Goal: Task Accomplishment & Management: Manage account settings

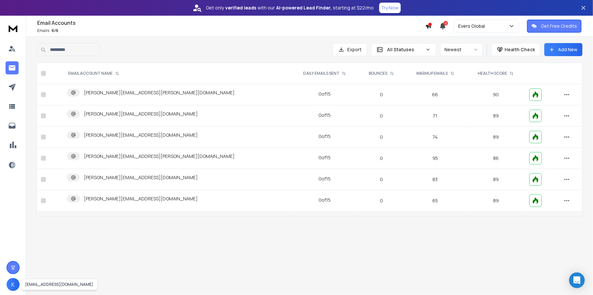
click at [13, 284] on span "K" at bounding box center [13, 284] width 13 height 13
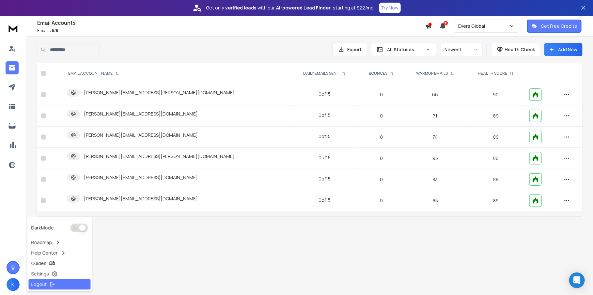
click at [31, 282] on p "Logout" at bounding box center [39, 284] width 16 height 7
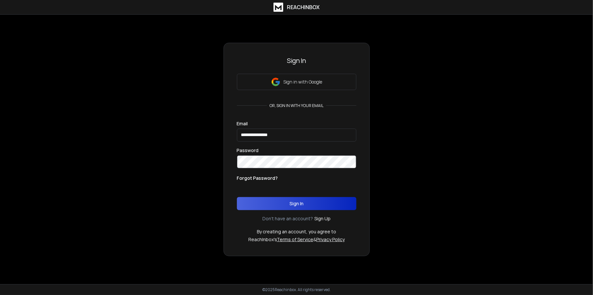
click at [356, 129] on div at bounding box center [356, 129] width 0 height 0
type input "**********"
click at [295, 226] on div "**********" at bounding box center [296, 158] width 119 height 169
click at [296, 208] on button "Sign In" at bounding box center [296, 203] width 119 height 13
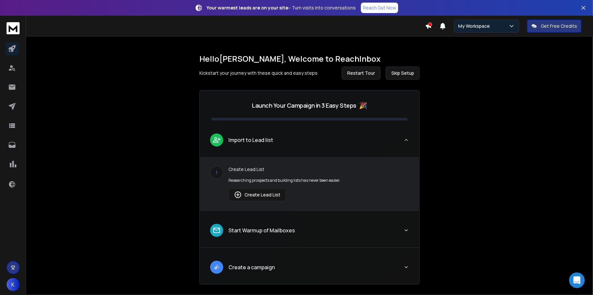
click at [486, 27] on p "My Workspace" at bounding box center [475, 26] width 34 height 7
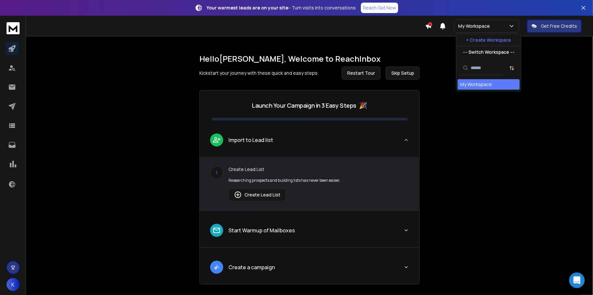
click at [103, 187] on div "Hello Kamrul , Welcome to ReachInbox Kickstart your journey with these quick an…" at bounding box center [310, 169] width 546 height 252
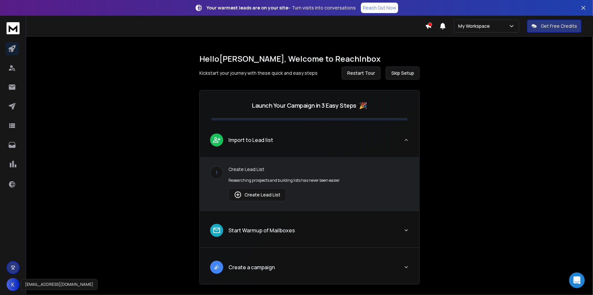
click at [13, 283] on span "K" at bounding box center [13, 284] width 13 height 13
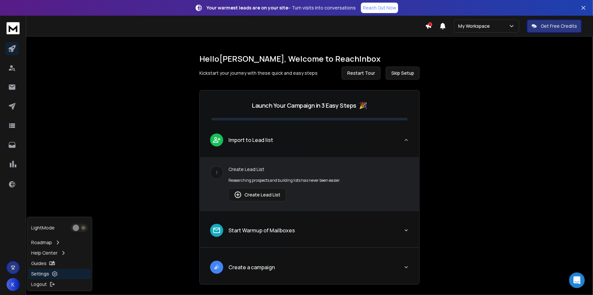
click at [47, 272] on p "Settings" at bounding box center [40, 273] width 18 height 7
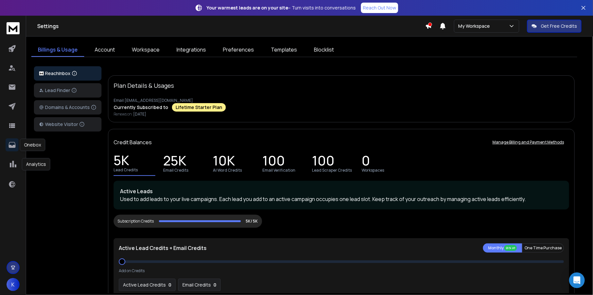
click at [14, 151] on link at bounding box center [12, 144] width 13 height 13
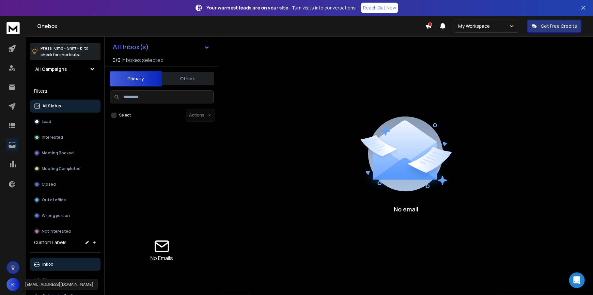
click at [15, 281] on span "K" at bounding box center [13, 284] width 13 height 13
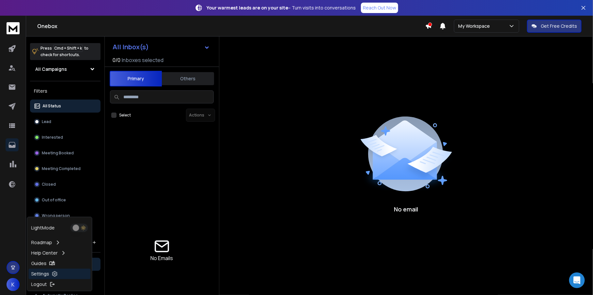
click at [42, 273] on p "Settings" at bounding box center [40, 273] width 18 height 7
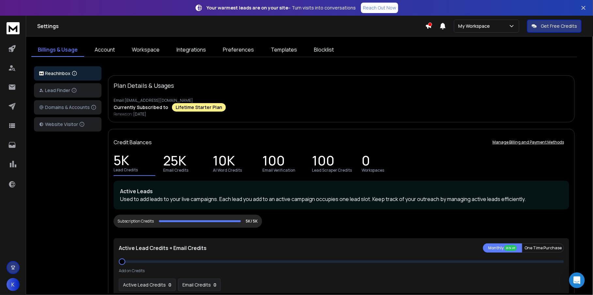
scroll to position [12, 0]
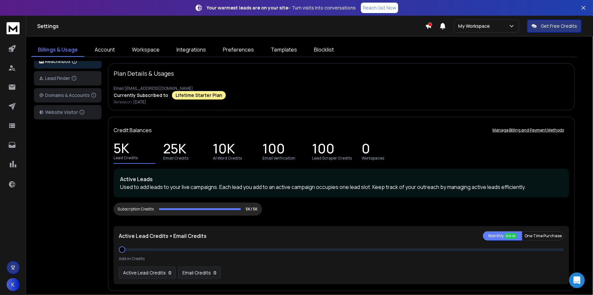
click at [523, 128] on p "Manage Billing and Payment Methods" at bounding box center [527, 130] width 71 height 5
click at [150, 98] on p "Currently Subscribed to" at bounding box center [141, 95] width 54 height 7
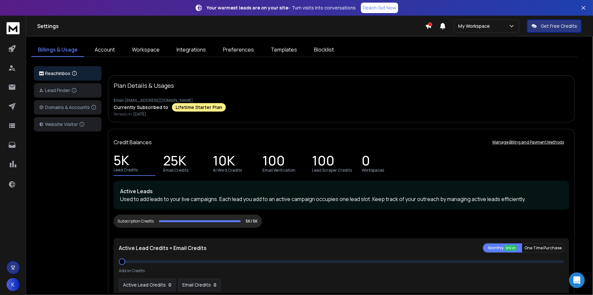
click at [189, 53] on link "Integrations" at bounding box center [191, 50] width 42 height 14
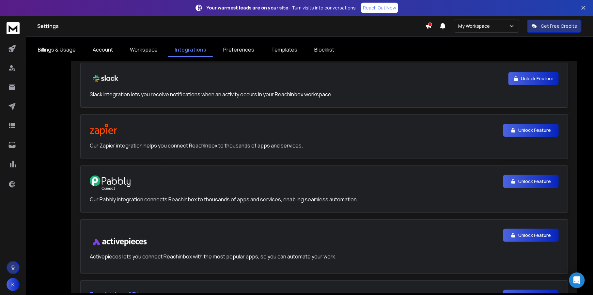
scroll to position [95, 0]
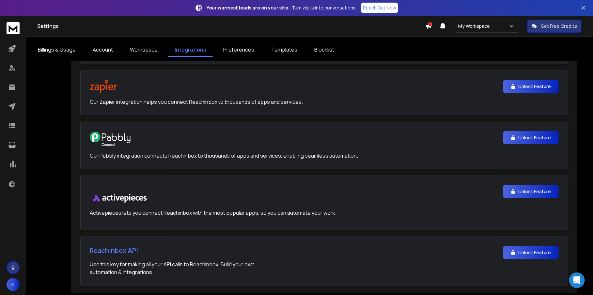
click at [525, 250] on p "Unlock Feature" at bounding box center [534, 252] width 33 height 7
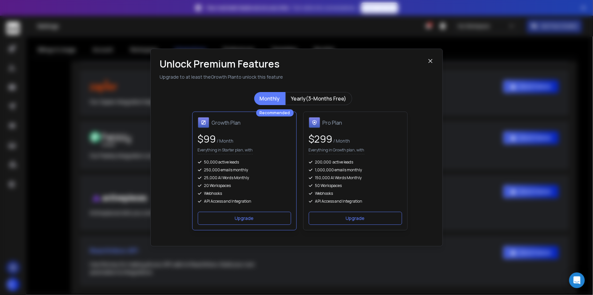
click at [427, 60] on icon at bounding box center [430, 61] width 6 height 6
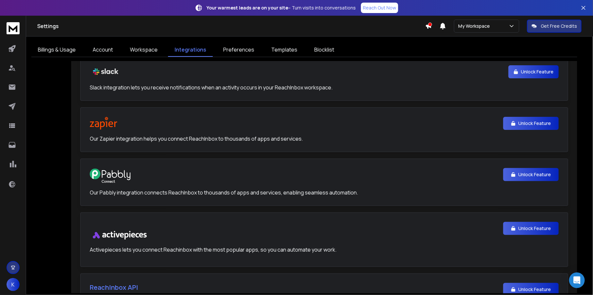
scroll to position [0, 0]
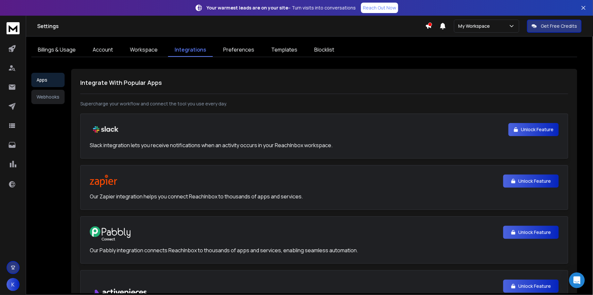
click at [242, 52] on link "Preferences" at bounding box center [239, 50] width 44 height 14
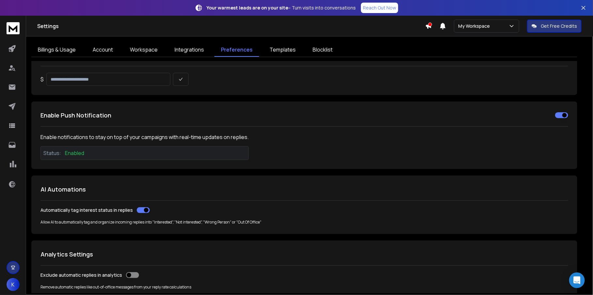
scroll to position [7, 0]
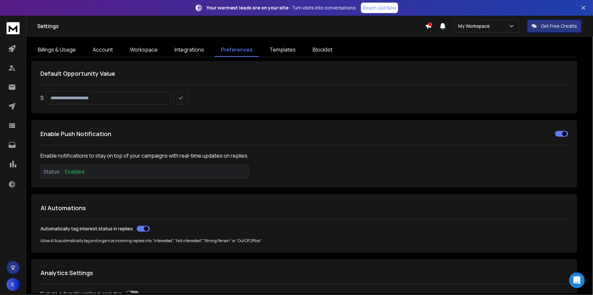
click at [186, 56] on link "Integrations" at bounding box center [189, 50] width 42 height 14
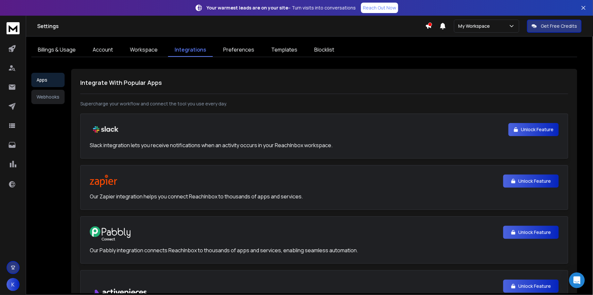
scroll to position [95, 0]
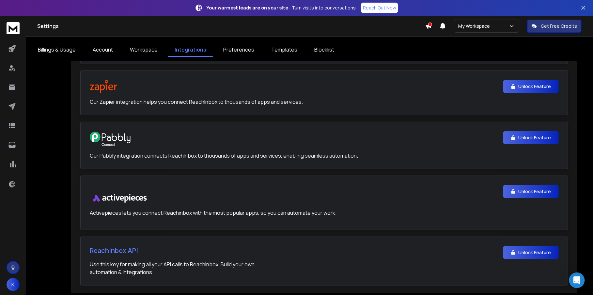
click at [511, 256] on button "Unlock Feature" at bounding box center [530, 252] width 55 height 13
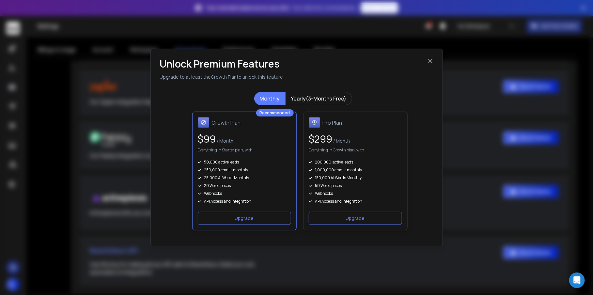
click at [433, 62] on div "Unlock Premium Features Upgrade to at least the Growth Plan to unlock this feat…" at bounding box center [296, 148] width 292 height 198
click at [427, 62] on h1 "Unlock Premium Features" at bounding box center [293, 64] width 267 height 12
click at [429, 61] on icon at bounding box center [430, 61] width 6 height 6
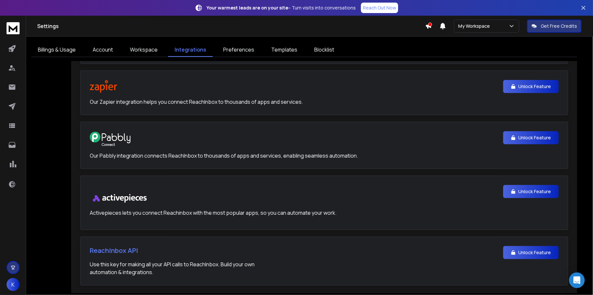
scroll to position [0, 0]
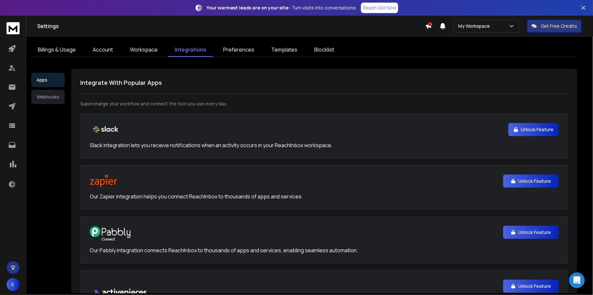
click at [312, 53] on link "Blocklist" at bounding box center [324, 50] width 33 height 14
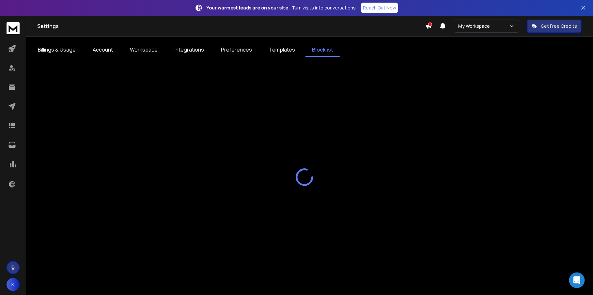
click at [195, 53] on link "Integrations" at bounding box center [189, 50] width 42 height 14
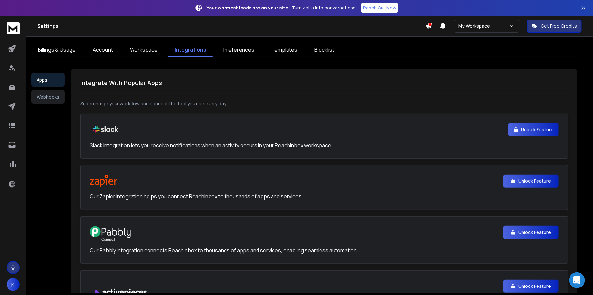
scroll to position [95, 0]
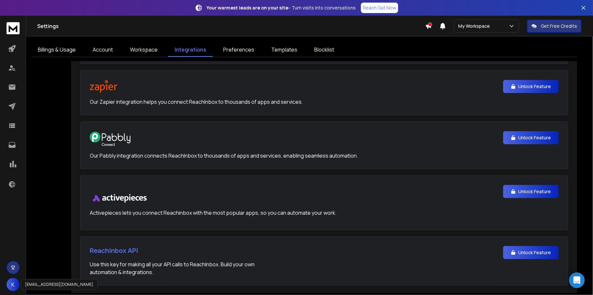
click at [12, 282] on span "K" at bounding box center [13, 284] width 13 height 13
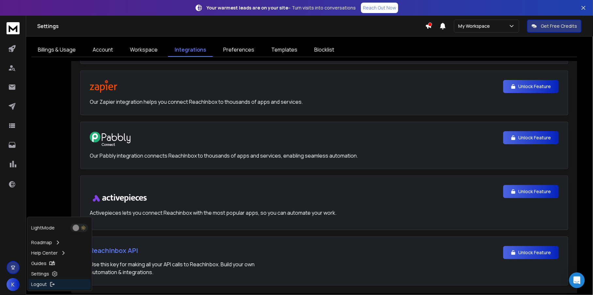
click at [37, 280] on div "Logout" at bounding box center [60, 284] width 62 height 10
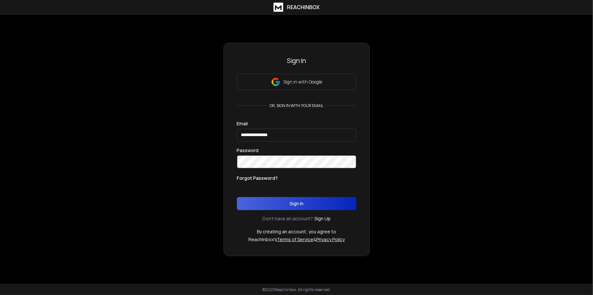
click at [356, 129] on div at bounding box center [356, 129] width 0 height 0
type input "**********"
click at [295, 208] on button "Sign In" at bounding box center [296, 203] width 119 height 13
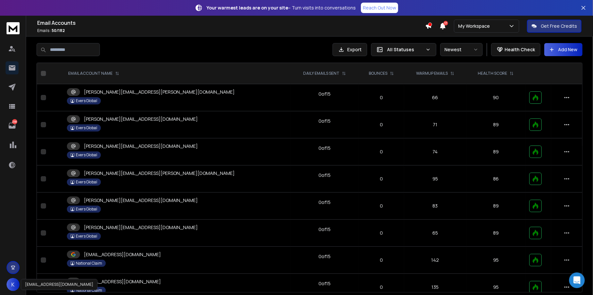
click at [8, 285] on span "K" at bounding box center [13, 284] width 13 height 13
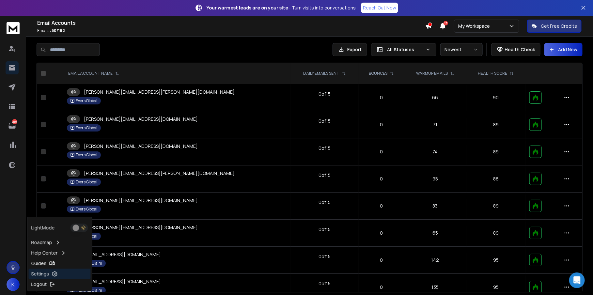
click at [39, 274] on p "Settings" at bounding box center [40, 273] width 18 height 7
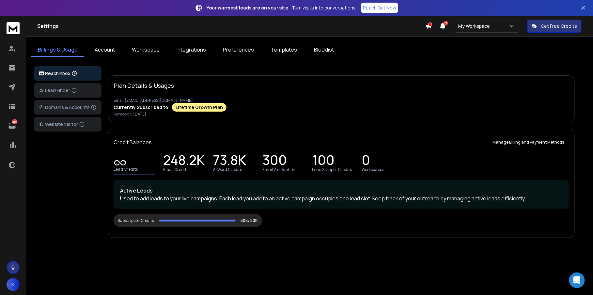
click at [135, 49] on link "Workspace" at bounding box center [145, 50] width 41 height 14
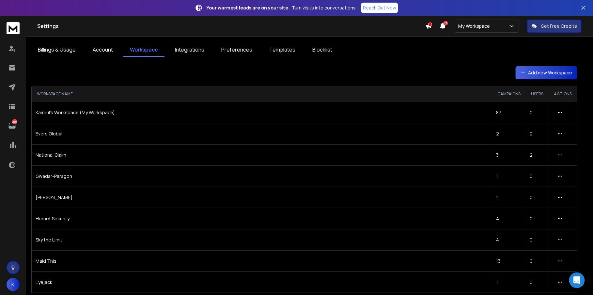
click at [230, 49] on link "Preferences" at bounding box center [237, 50] width 44 height 14
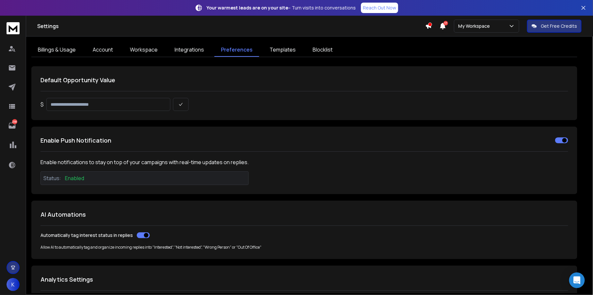
click at [189, 49] on link "Integrations" at bounding box center [189, 50] width 42 height 14
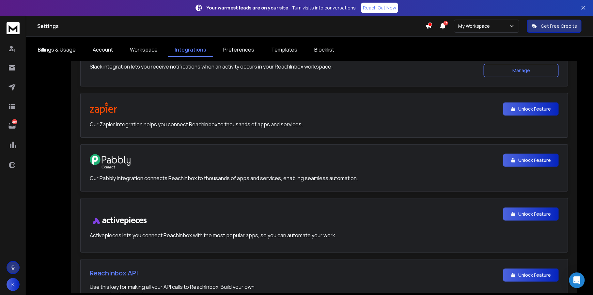
scroll to position [101, 0]
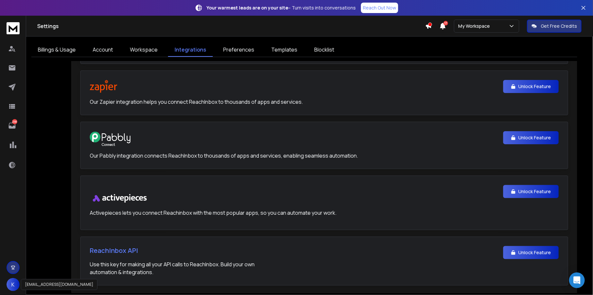
click at [12, 288] on span "K" at bounding box center [13, 284] width 13 height 13
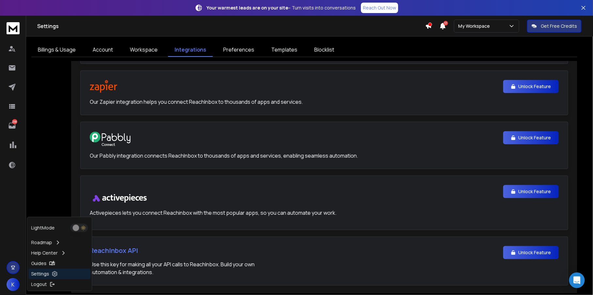
click at [225, 216] on div "Activepieces lets you connect Reachinbox with the most popular apps, so you can…" at bounding box center [324, 207] width 469 height 45
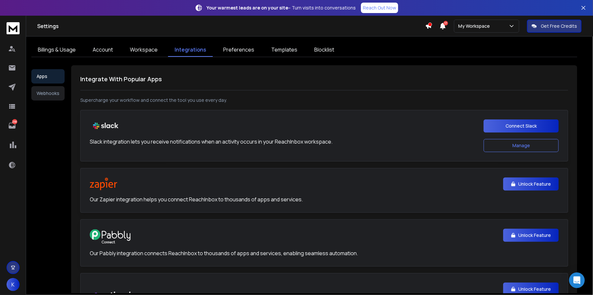
scroll to position [0, 0]
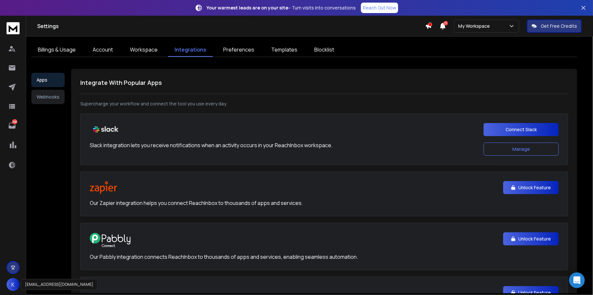
click at [15, 283] on span "K" at bounding box center [13, 284] width 13 height 13
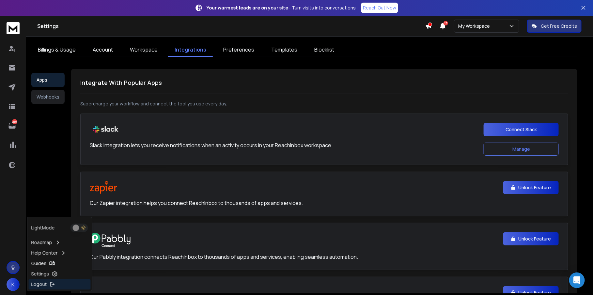
click at [39, 286] on p "Logout" at bounding box center [39, 284] width 16 height 7
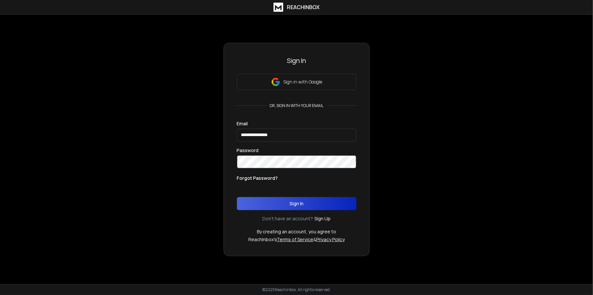
click at [356, 129] on div at bounding box center [356, 129] width 0 height 0
type input "**********"
click at [296, 207] on button "Sign In" at bounding box center [296, 203] width 119 height 13
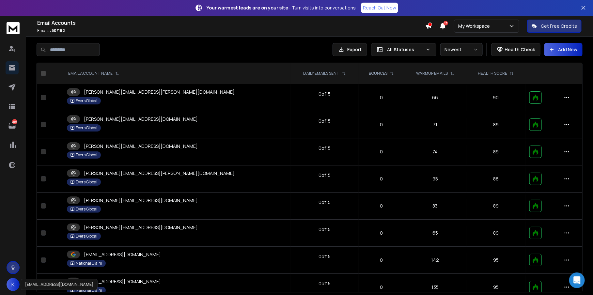
click at [13, 286] on span "K" at bounding box center [13, 284] width 13 height 13
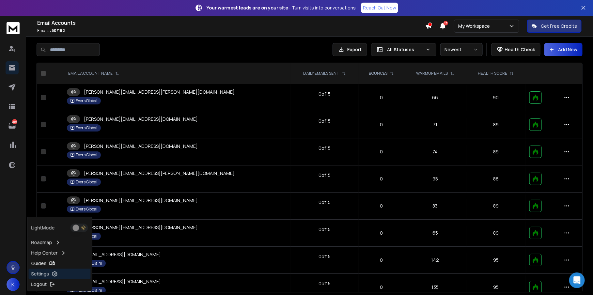
click at [37, 274] on p "Settings" at bounding box center [40, 273] width 18 height 7
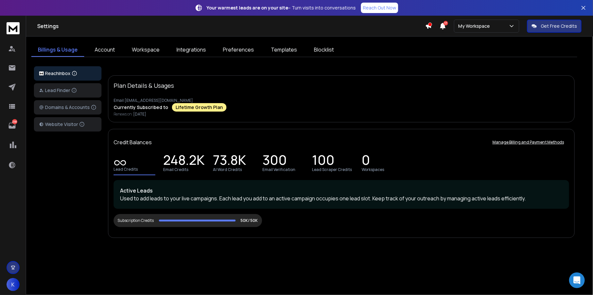
click at [143, 46] on link "Workspace" at bounding box center [145, 50] width 41 height 14
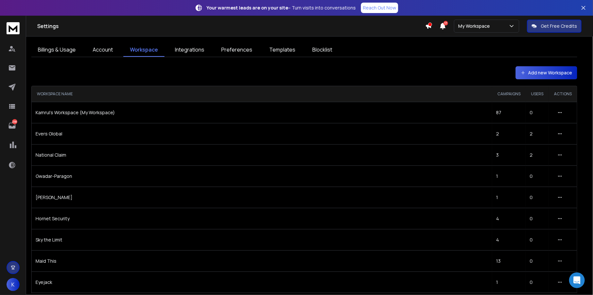
click at [102, 55] on link "Account" at bounding box center [102, 50] width 33 height 14
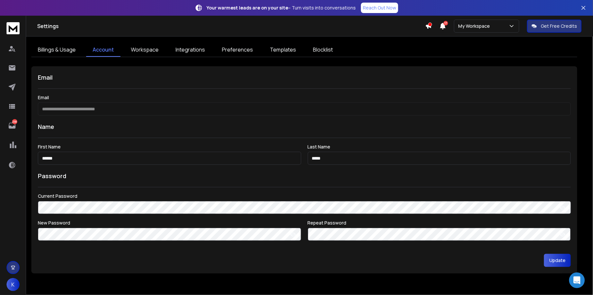
click at [66, 56] on link "Billings & Usage" at bounding box center [56, 50] width 51 height 14
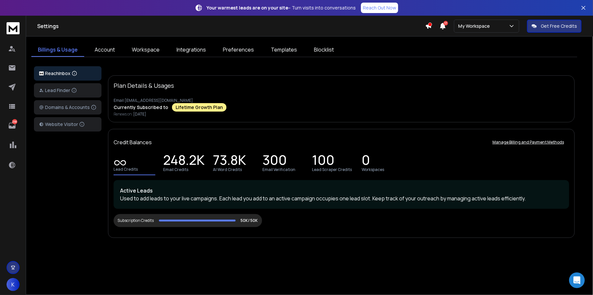
click at [230, 157] on p "73.8K" at bounding box center [229, 161] width 33 height 9
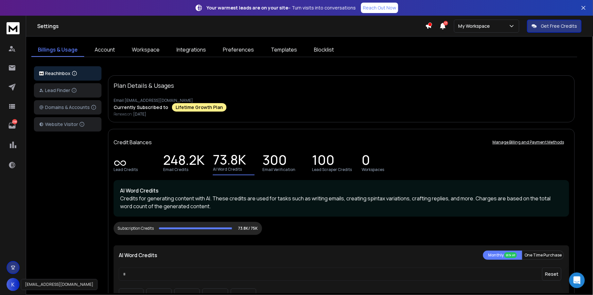
click at [10, 285] on span "K" at bounding box center [13, 284] width 13 height 13
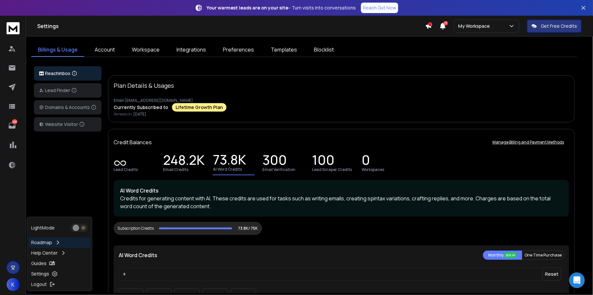
click at [83, 230] on icon at bounding box center [83, 227] width 5 height 5
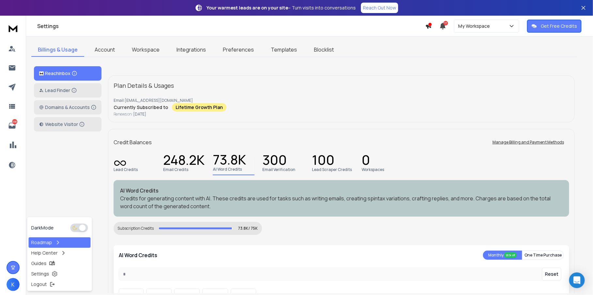
click at [266, 122] on div "Plan Details & Usages Email: outreachwithreachinbox@gmail.com Currently Subscri…" at bounding box center [341, 193] width 466 height 249
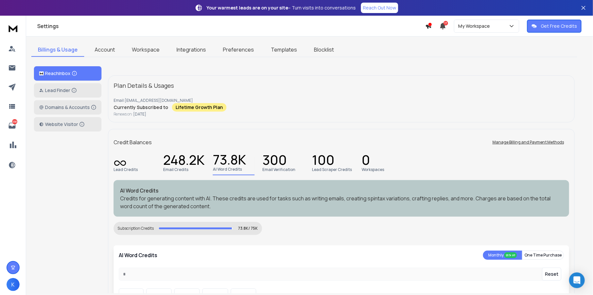
click at [180, 163] on p "248.2K" at bounding box center [183, 161] width 41 height 9
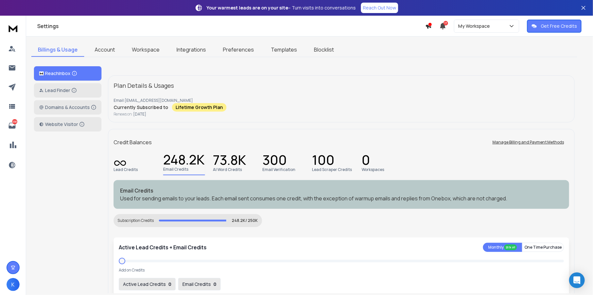
scroll to position [3, 0]
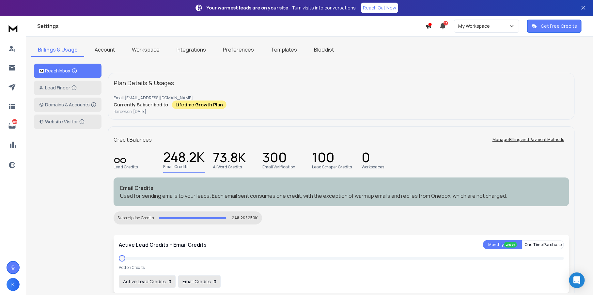
click at [176, 104] on div "Lifetime Growth Plan" at bounding box center [199, 104] width 54 height 8
click at [510, 28] on div "My Workspace" at bounding box center [486, 26] width 57 height 7
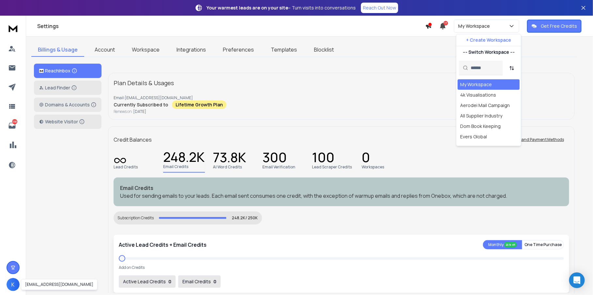
click at [16, 284] on span "K" at bounding box center [13, 284] width 13 height 13
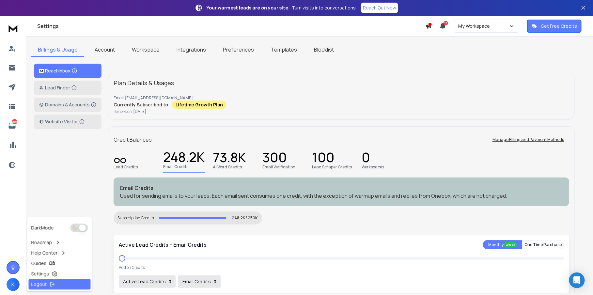
click at [47, 287] on div "Logout" at bounding box center [60, 284] width 62 height 10
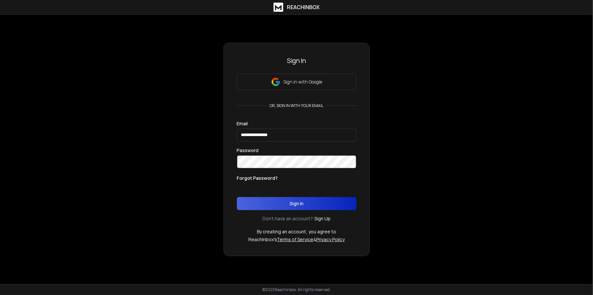
click at [356, 129] on div at bounding box center [356, 129] width 0 height 0
type input "**********"
click at [289, 202] on button "Sign In" at bounding box center [296, 203] width 119 height 13
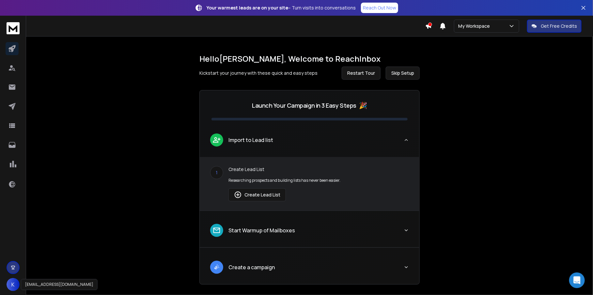
click at [16, 283] on span "K" at bounding box center [13, 284] width 13 height 13
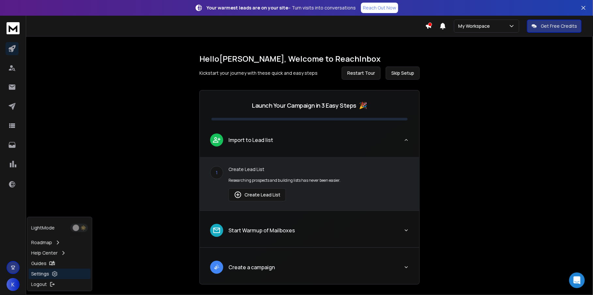
click at [43, 270] on p "Settings" at bounding box center [40, 273] width 18 height 7
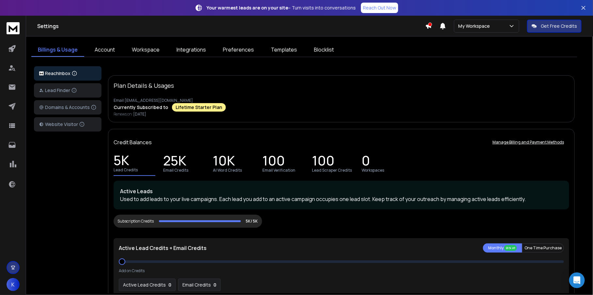
click at [502, 34] on div "Settings My Workspace Get Free Credits" at bounding box center [296, 26] width 593 height 21
click at [503, 26] on div "My Workspace" at bounding box center [486, 26] width 57 height 7
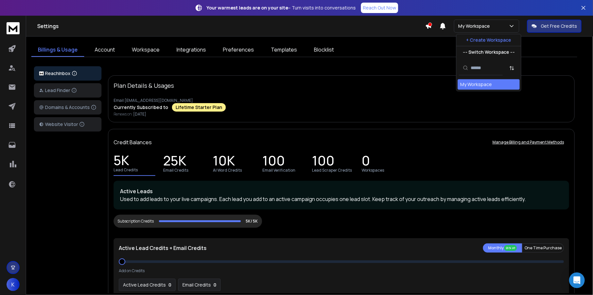
click at [480, 71] on input "text" at bounding box center [485, 68] width 28 height 14
click at [488, 41] on p "+ Create Workspace" at bounding box center [488, 40] width 45 height 7
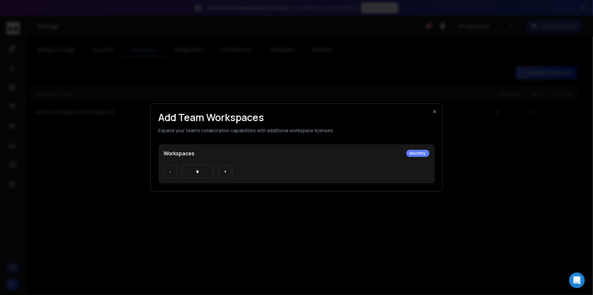
click at [276, 150] on div "Workspaces Monthly" at bounding box center [297, 153] width 266 height 8
click at [230, 174] on button "+" at bounding box center [226, 171] width 14 height 13
type input "*"
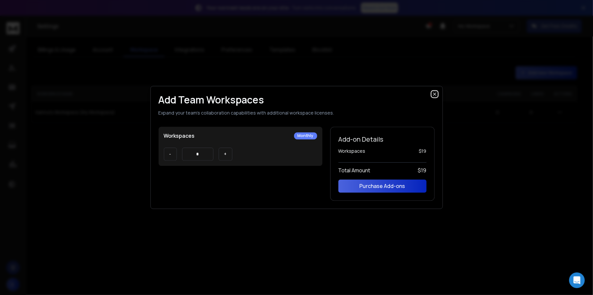
click at [434, 95] on icon "button" at bounding box center [434, 94] width 5 height 5
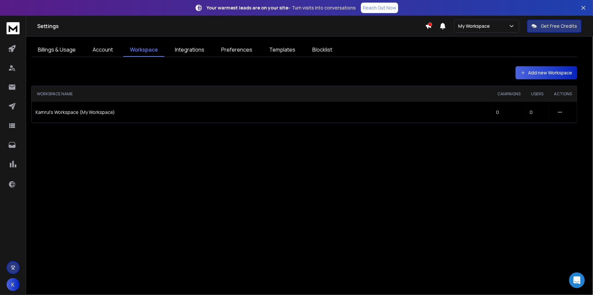
click at [98, 52] on link "Account" at bounding box center [102, 50] width 33 height 14
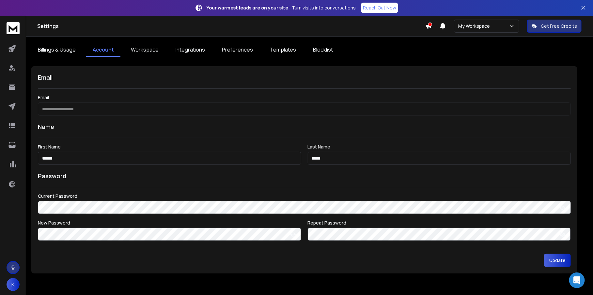
click at [64, 52] on link "Billings & Usage" at bounding box center [56, 50] width 51 height 14
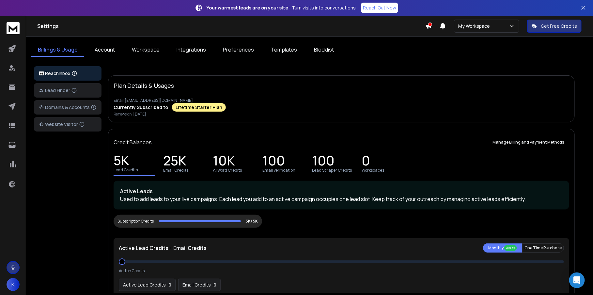
scroll to position [12, 0]
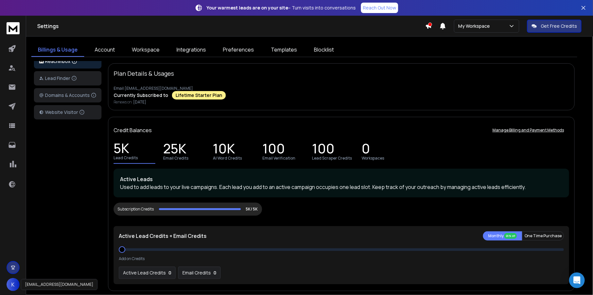
click at [8, 287] on span "K" at bounding box center [13, 284] width 13 height 13
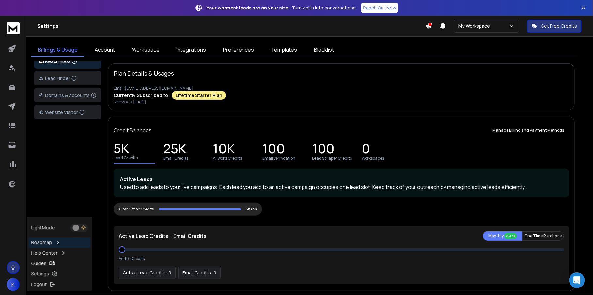
click at [101, 107] on div "ReachInbox Lead Finder Domains & Accounts Website Visitor Plan Details & Usages…" at bounding box center [304, 165] width 540 height 222
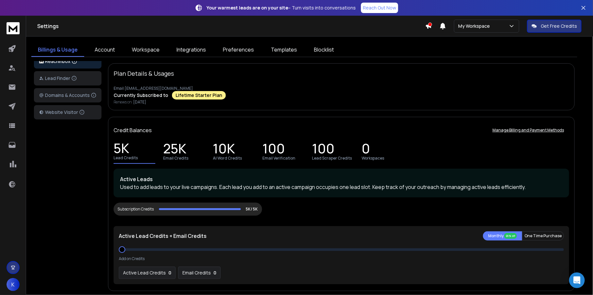
click at [105, 53] on link "Account" at bounding box center [104, 50] width 33 height 14
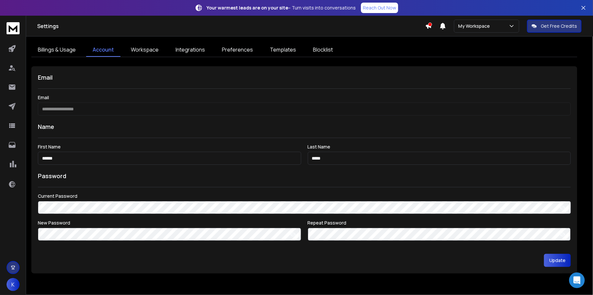
click at [104, 98] on label "Email" at bounding box center [304, 97] width 533 height 5
click at [78, 195] on label "Current Password" at bounding box center [304, 196] width 533 height 5
click at [88, 227] on div "New Password" at bounding box center [169, 230] width 263 height 20
click at [127, 50] on link "Workspace" at bounding box center [144, 50] width 41 height 14
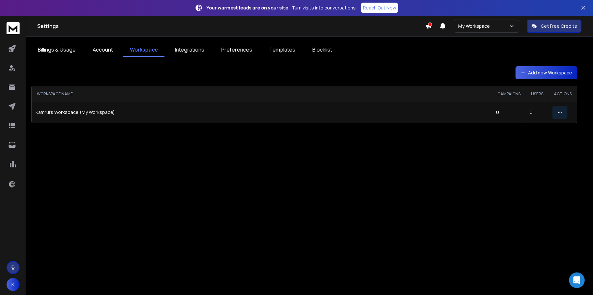
click at [564, 110] on button "button" at bounding box center [559, 112] width 15 height 13
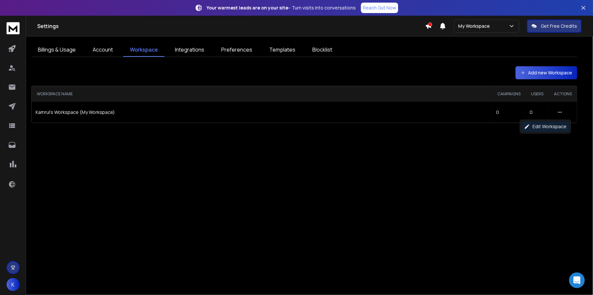
click at [548, 122] on div "Edit Workspace" at bounding box center [545, 126] width 48 height 10
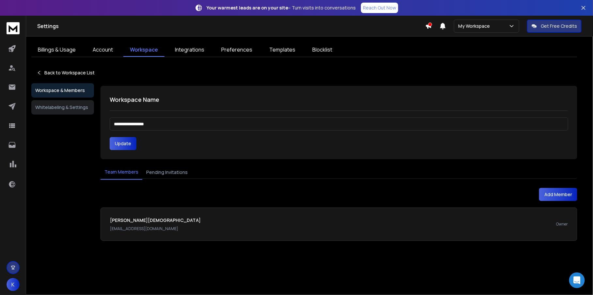
click at [179, 132] on div "**********" at bounding box center [339, 133] width 458 height 33
click at [559, 223] on p "Owner" at bounding box center [562, 223] width 12 height 5
click at [551, 191] on button "Add Member" at bounding box center [558, 194] width 38 height 13
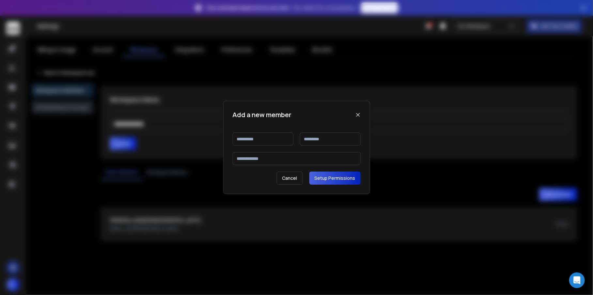
click at [361, 119] on div "Add a new member Cancel Setup Permissions" at bounding box center [296, 147] width 147 height 93
click at [357, 117] on icon at bounding box center [357, 114] width 5 height 5
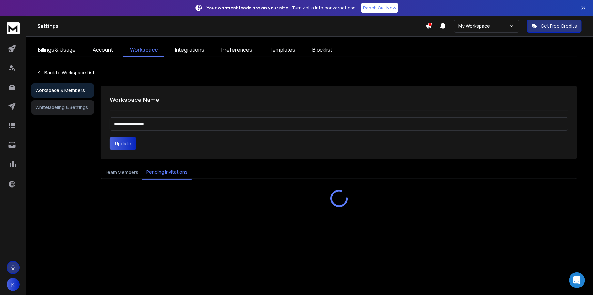
click at [156, 176] on button "Pending Invitations" at bounding box center [166, 172] width 49 height 15
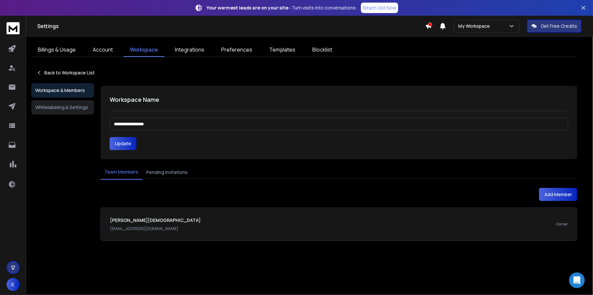
click at [129, 172] on button "Team Members" at bounding box center [121, 172] width 42 height 15
click at [553, 199] on button "Add Member" at bounding box center [558, 194] width 38 height 13
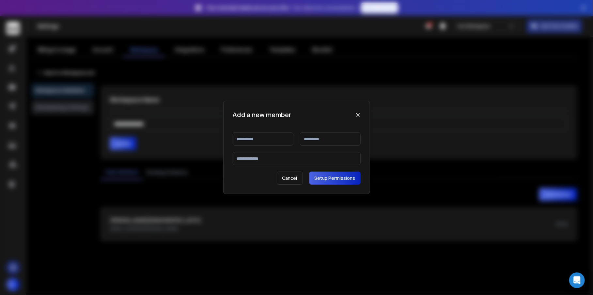
click at [247, 139] on input at bounding box center [263, 138] width 61 height 13
click at [267, 139] on input "*****" at bounding box center [263, 138] width 61 height 13
type input "******"
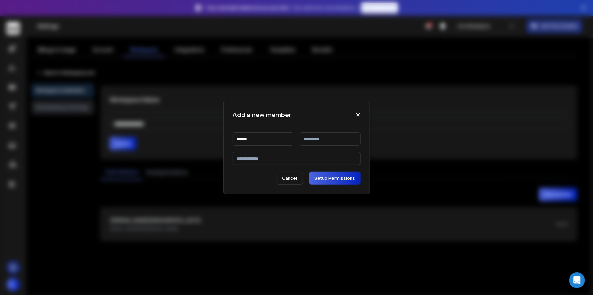
click at [313, 140] on input at bounding box center [330, 138] width 61 height 13
type input "*****"
click at [300, 158] on input at bounding box center [297, 158] width 128 height 13
paste input "**********"
type input "**********"
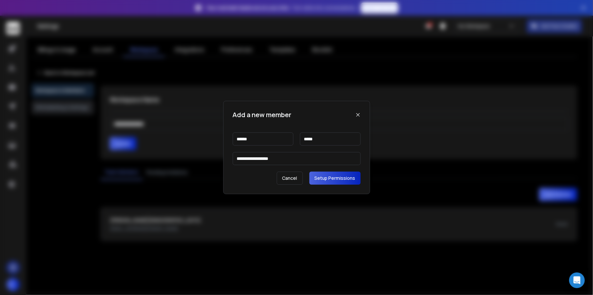
click at [322, 177] on button "Setup Permissions" at bounding box center [334, 178] width 51 height 13
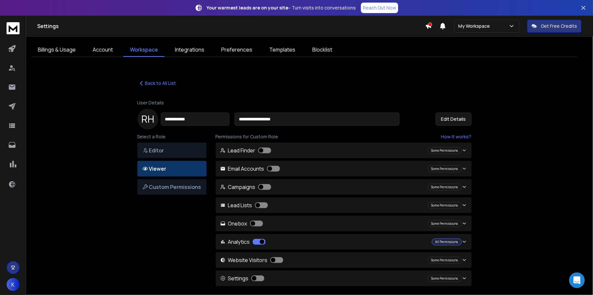
click at [262, 151] on button "button" at bounding box center [264, 150] width 13 height 6
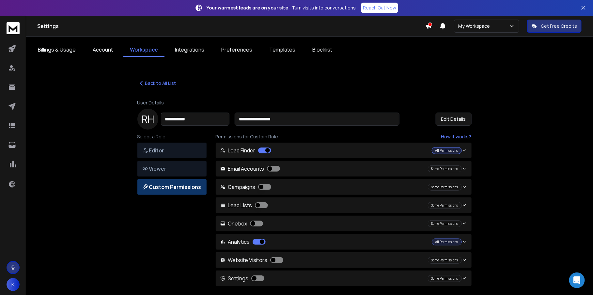
click at [278, 167] on div "button" at bounding box center [273, 169] width 13 height 6
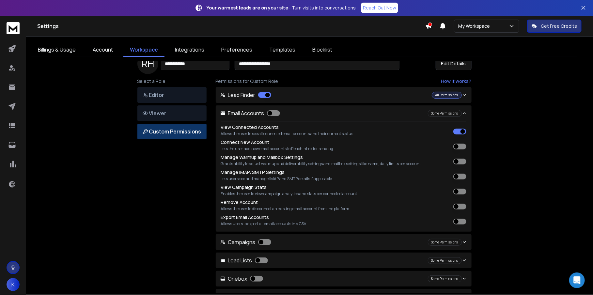
scroll to position [63, 0]
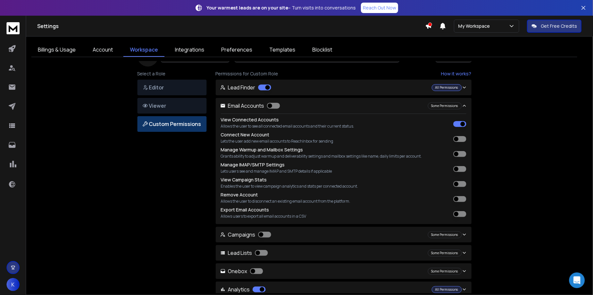
click at [465, 144] on div "View Connected Accounts Allows the user to see all connected email accounts and…" at bounding box center [344, 169] width 256 height 111
click at [462, 140] on button "Connect New Account" at bounding box center [459, 139] width 13 height 6
click at [462, 151] on button "Manage Warmup and Mailbox Settings" at bounding box center [459, 154] width 13 height 6
click at [460, 166] on button "Manage IMAP/SMTP Settings" at bounding box center [459, 169] width 13 height 6
click at [461, 183] on button "View Campaign Stats" at bounding box center [459, 184] width 13 height 6
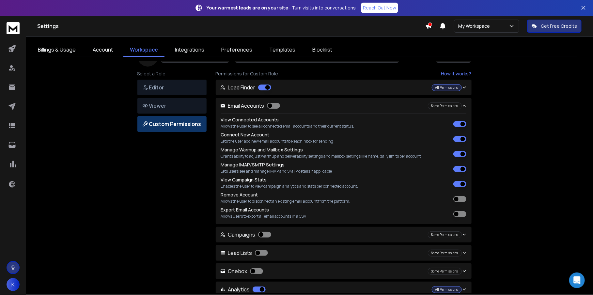
click at [462, 203] on div "Remove Account Allows the user to disconnect an existing email account from the…" at bounding box center [343, 197] width 245 height 12
click at [463, 199] on button "Remove Account" at bounding box center [459, 199] width 13 height 6
click at [463, 211] on button "Export Email Accounts" at bounding box center [459, 214] width 13 height 6
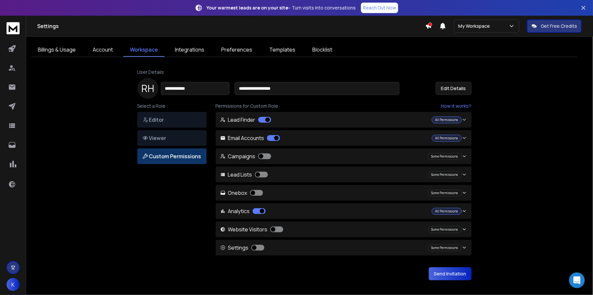
click at [266, 156] on button "button" at bounding box center [264, 156] width 13 height 6
click at [263, 175] on button "button" at bounding box center [261, 175] width 13 height 6
click at [259, 188] on button "Onebox Some Permissions" at bounding box center [344, 193] width 256 height 16
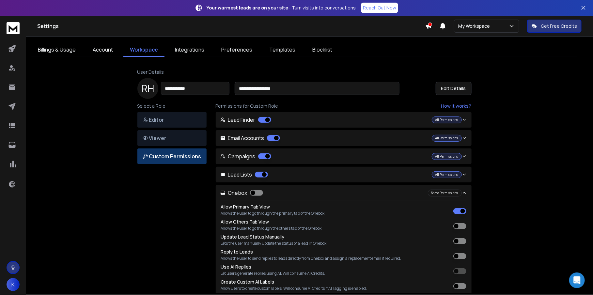
click at [460, 227] on button "Allow Others Tab View" at bounding box center [459, 226] width 13 height 6
click at [461, 238] on button "Update Lead Status Manually" at bounding box center [459, 241] width 13 height 6
click at [461, 253] on button "Reply to Leads" at bounding box center [459, 256] width 13 height 6
click at [461, 266] on div "Use AI Replies Let users generate replies using AI. Will consume AI Credits." at bounding box center [343, 270] width 245 height 12
click at [461, 268] on button "Use AI Replies" at bounding box center [459, 271] width 13 height 6
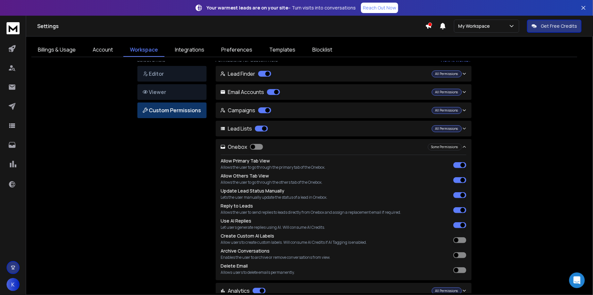
scroll to position [85, 0]
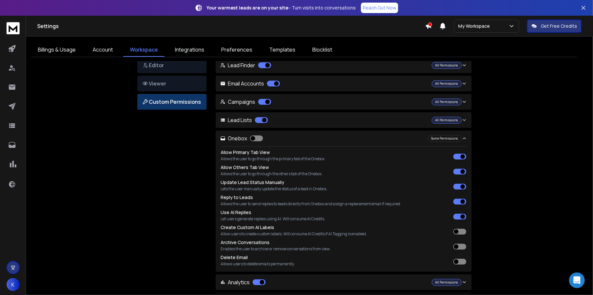
click at [462, 235] on div "Create Custom AI Labels Allow users to create custom labels. Will consume AI Cr…" at bounding box center [343, 230] width 245 height 12
click at [461, 228] on div "Create Custom AI Labels Allow users to create custom labels. Will consume AI Cr…" at bounding box center [343, 230] width 245 height 12
click at [461, 233] on button "Create Custom AI Labels" at bounding box center [459, 232] width 13 height 6
click at [460, 247] on button "Archive Conversations" at bounding box center [459, 247] width 13 height 6
click at [460, 262] on button "Delete Email" at bounding box center [459, 262] width 13 height 6
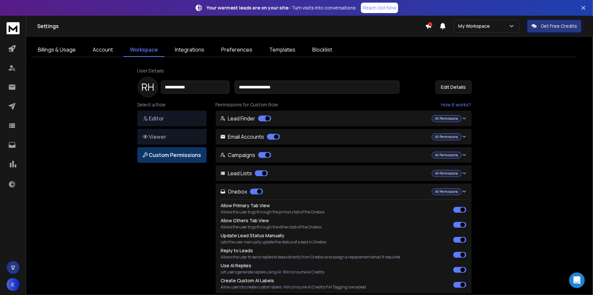
scroll to position [31, 0]
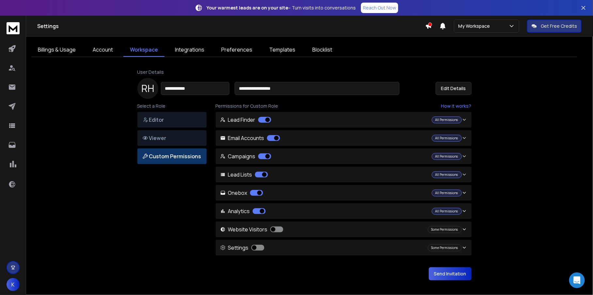
click at [277, 227] on button "button" at bounding box center [276, 229] width 13 height 6
click at [255, 247] on button "button" at bounding box center [257, 248] width 13 height 6
click at [320, 234] on button "Website Visitors All Permissions" at bounding box center [344, 229] width 256 height 16
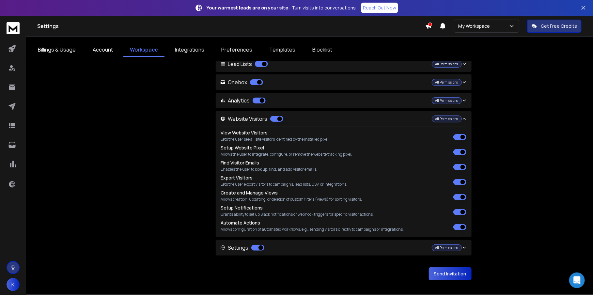
click at [316, 240] on button "Settings All Permissions" at bounding box center [344, 248] width 256 height 16
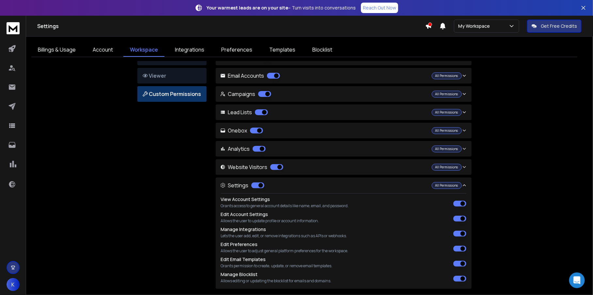
scroll to position [126, 0]
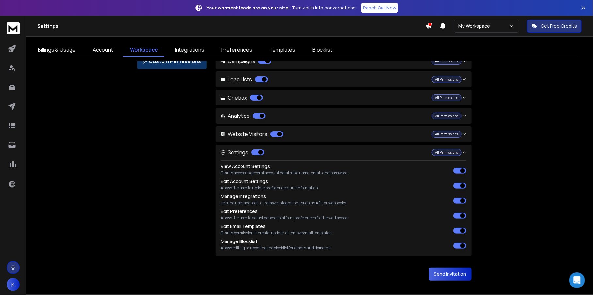
click at [455, 275] on button "Send Invitation" at bounding box center [450, 273] width 43 height 13
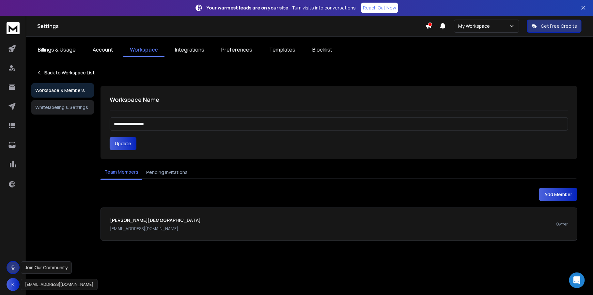
click at [13, 282] on span "K" at bounding box center [13, 284] width 13 height 13
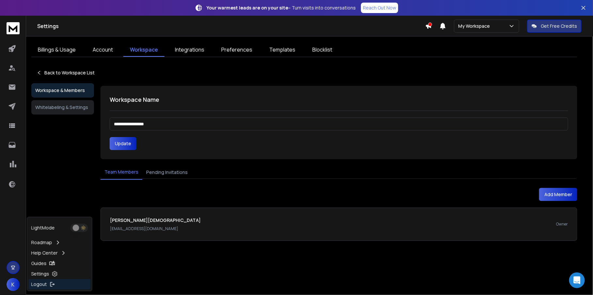
click at [42, 282] on p "Logout" at bounding box center [39, 284] width 16 height 7
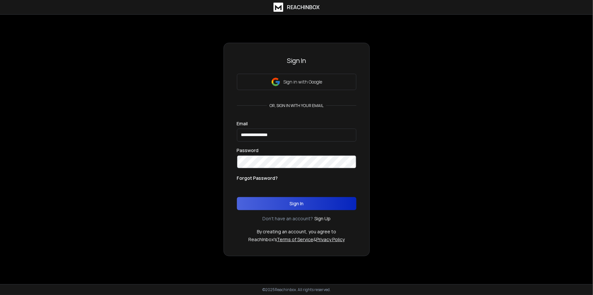
click at [356, 129] on div at bounding box center [356, 129] width 0 height 0
type input "**********"
click at [300, 208] on button "Sign In" at bounding box center [296, 203] width 119 height 13
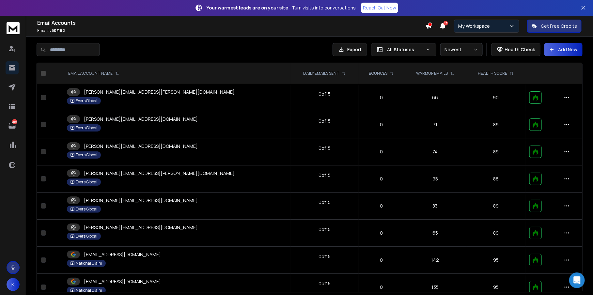
click at [467, 30] on button "My Workspace" at bounding box center [486, 26] width 65 height 13
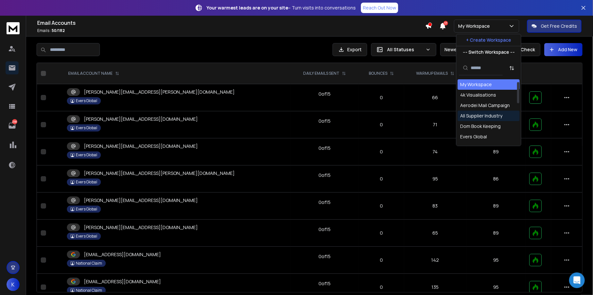
scroll to position [12, 0]
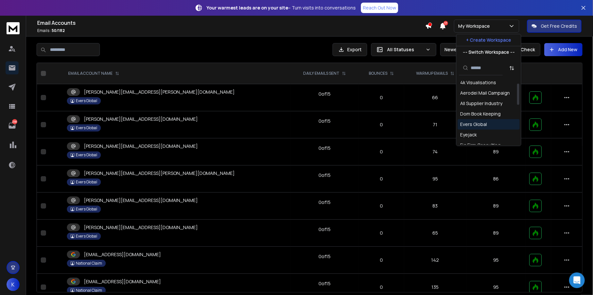
click at [471, 124] on div "Evers Global" at bounding box center [473, 124] width 27 height 7
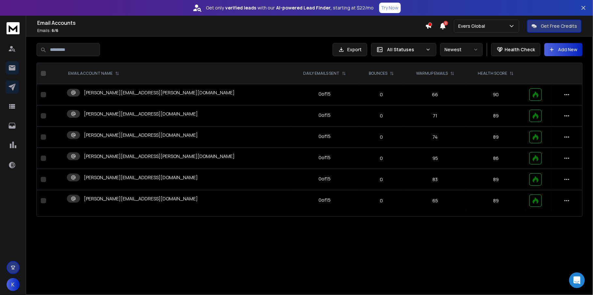
click at [14, 90] on icon at bounding box center [12, 87] width 8 height 8
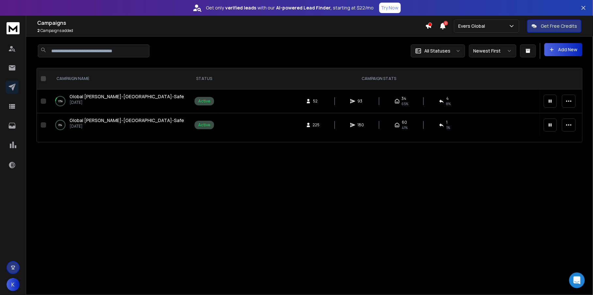
click at [108, 97] on span "Global [PERSON_NAME]-[GEOGRAPHIC_DATA]-Safe" at bounding box center [126, 96] width 114 height 6
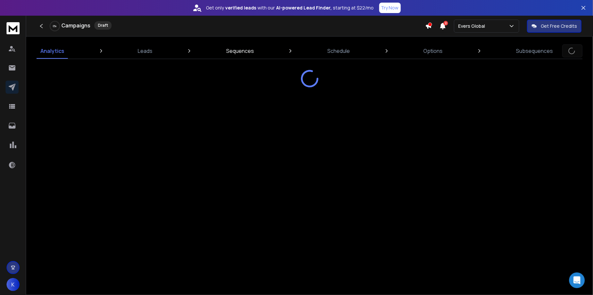
click at [231, 51] on p "Sequences" at bounding box center [240, 51] width 28 height 8
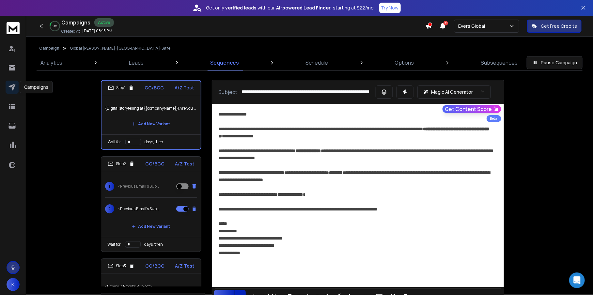
click at [15, 89] on icon at bounding box center [12, 87] width 8 height 8
